Goal: Task Accomplishment & Management: Manage account settings

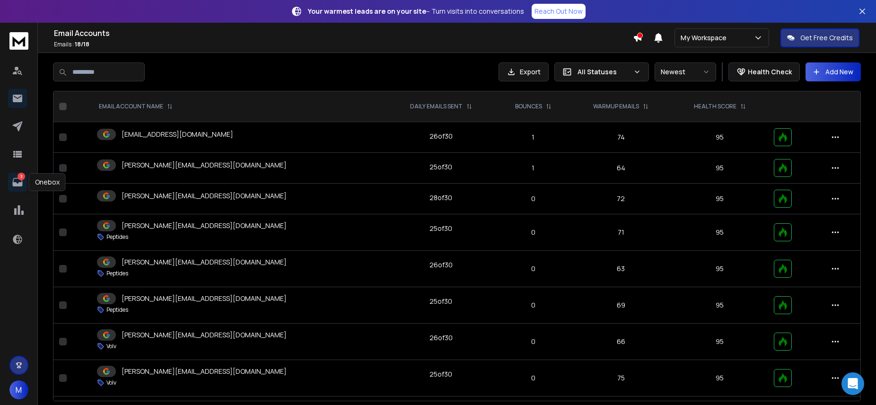
click at [10, 177] on link "3" at bounding box center [17, 182] width 19 height 19
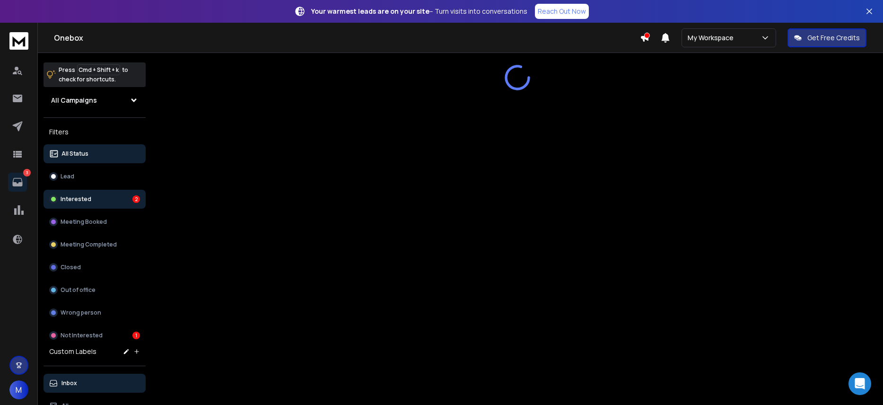
click at [87, 200] on p "Interested" at bounding box center [76, 199] width 31 height 8
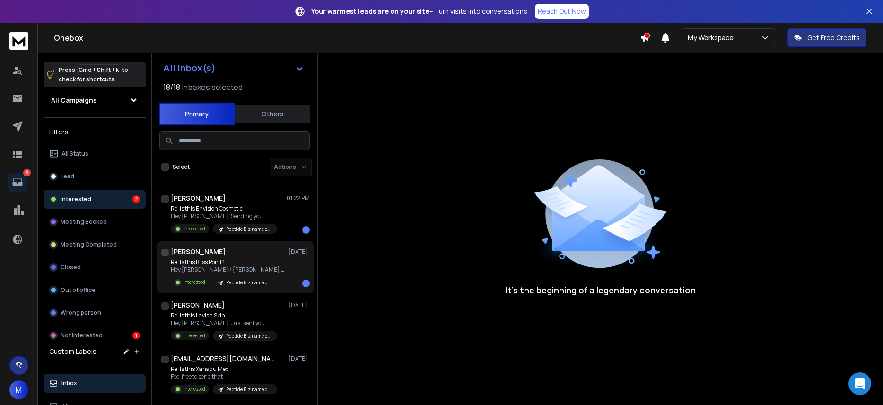
click at [255, 257] on div "[PERSON_NAME] [DATE] Re: Is this Bliss Point? Hey [PERSON_NAME] / [PERSON_NAME]…" at bounding box center [240, 267] width 139 height 40
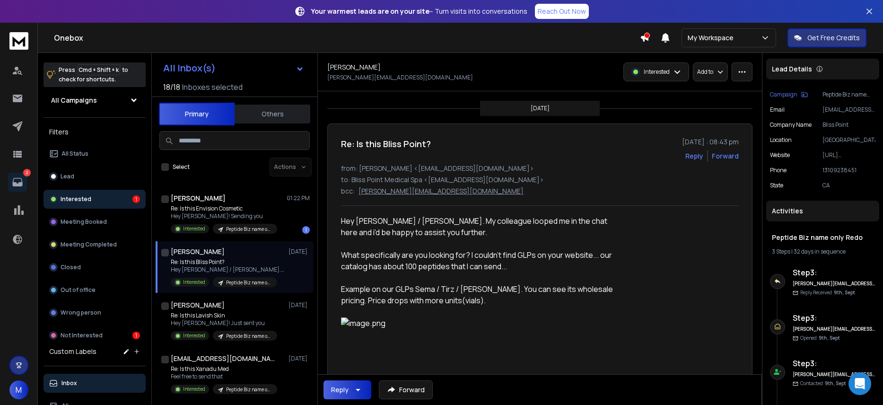
click at [412, 146] on h1 "Re: Is this Bliss Point?" at bounding box center [386, 143] width 90 height 13
copy h1 "Re: Is this Bliss Point?"
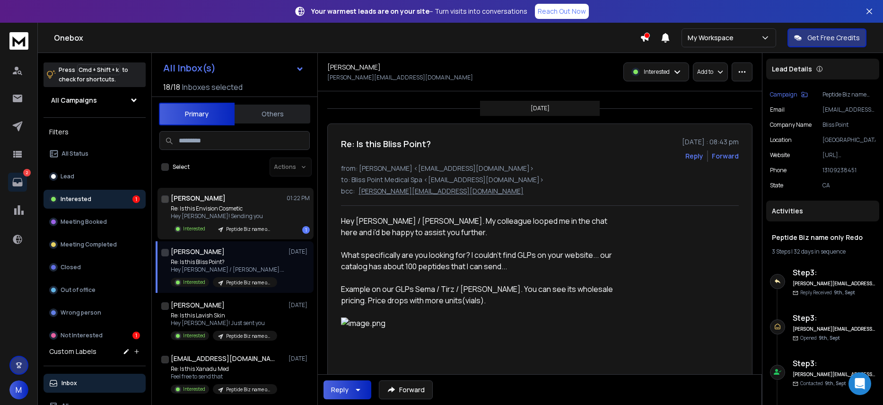
click at [228, 213] on p "Hey [PERSON_NAME]! Sending you" at bounding box center [224, 216] width 106 height 8
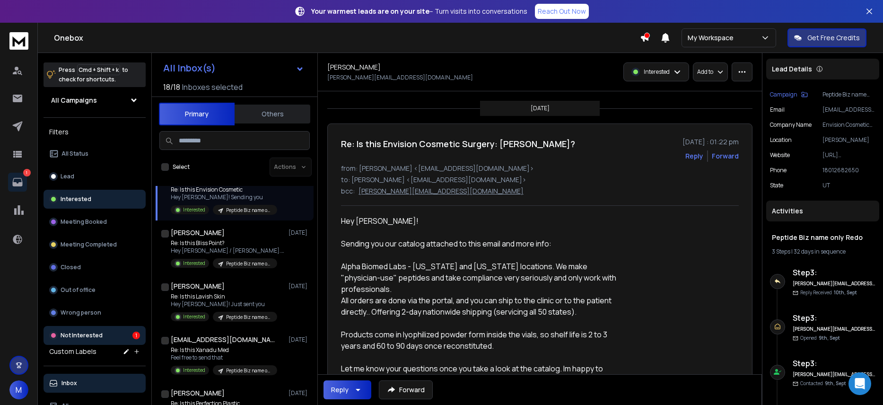
click at [82, 337] on p "Not Interested" at bounding box center [82, 336] width 42 height 8
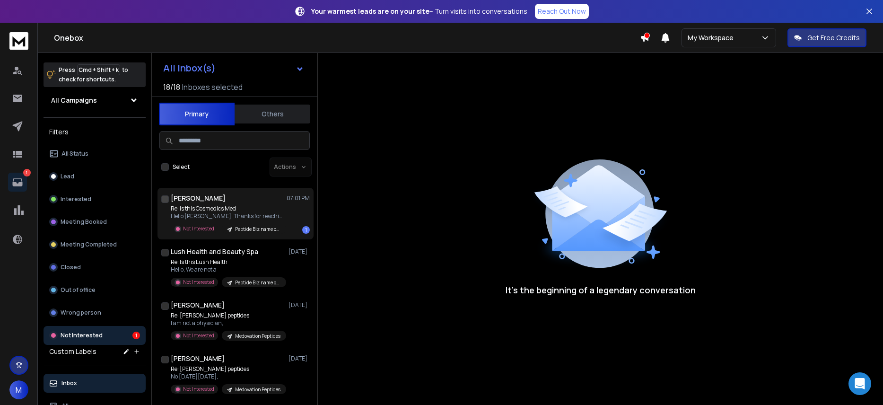
click at [231, 209] on p "Re: Is this Cosmedics Med" at bounding box center [228, 209] width 114 height 8
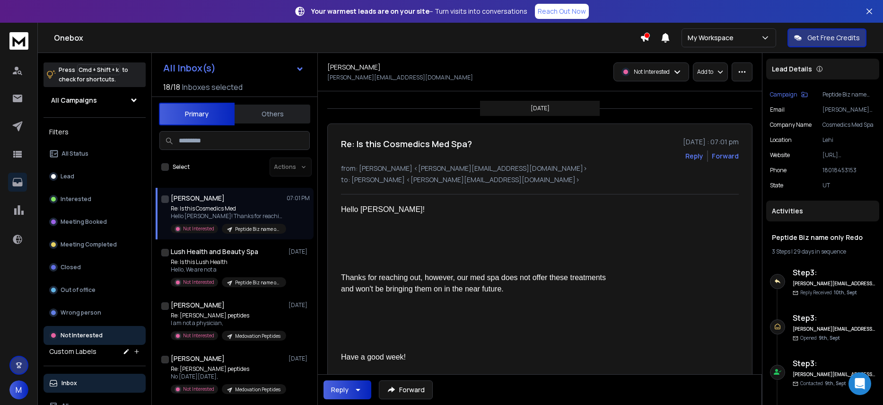
click at [418, 212] on div "Hello [PERSON_NAME]!" at bounding box center [479, 209] width 276 height 11
